Goal: Task Accomplishment & Management: Use online tool/utility

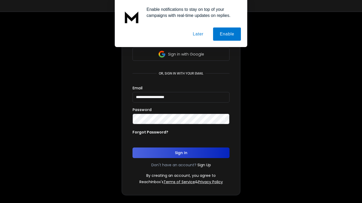
type input "**********"
click at [181, 153] on button "Sign In" at bounding box center [180, 153] width 97 height 11
